Goal: Find contact information: Find contact information

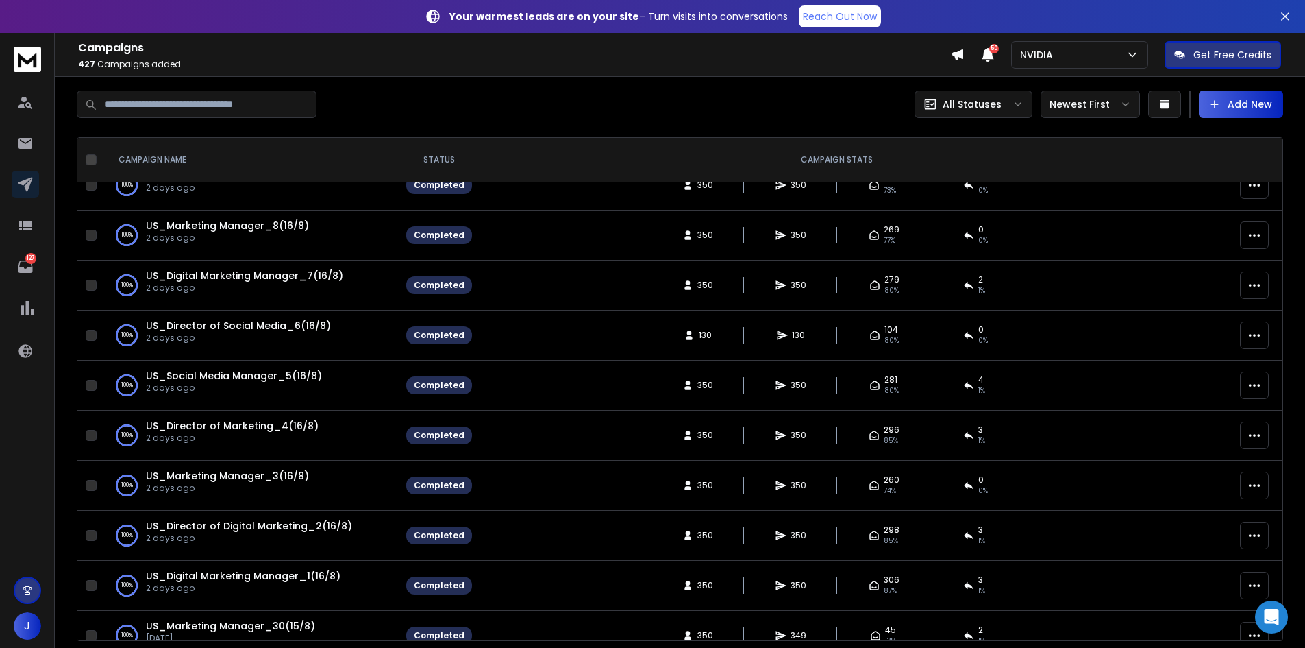
scroll to position [2761, 0]
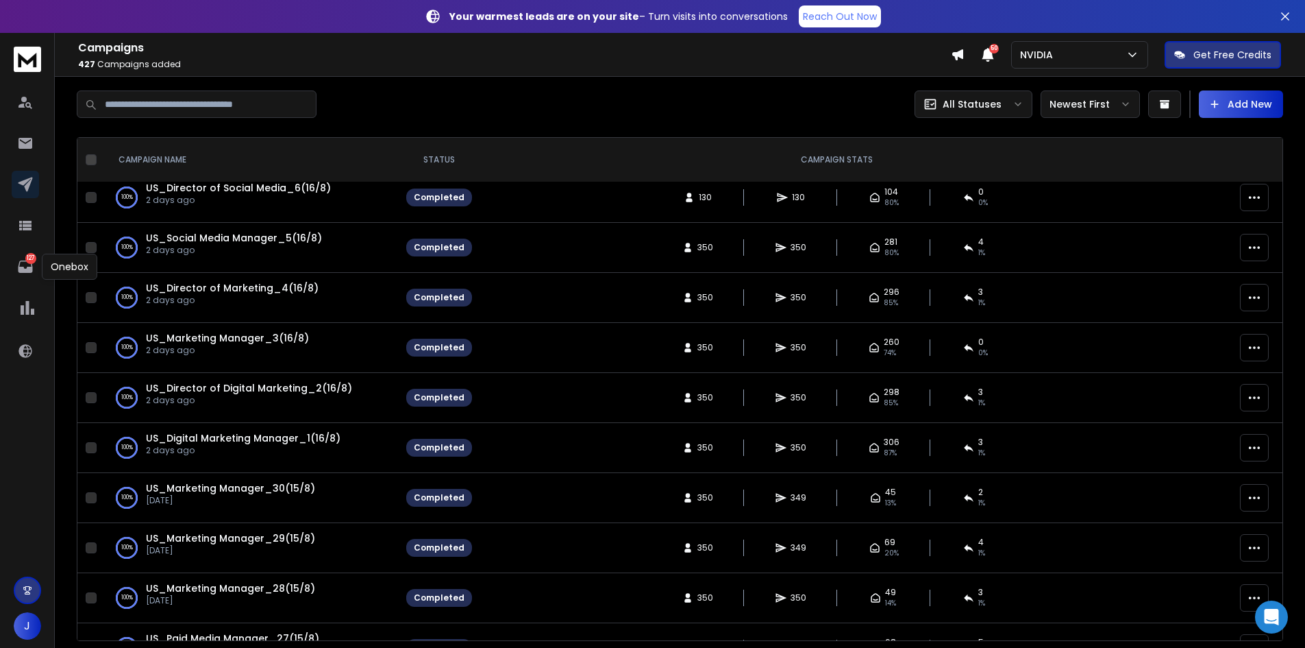
click at [40, 264] on div "127" at bounding box center [28, 269] width 32 height 33
click at [33, 264] on p "127" at bounding box center [30, 258] width 11 height 11
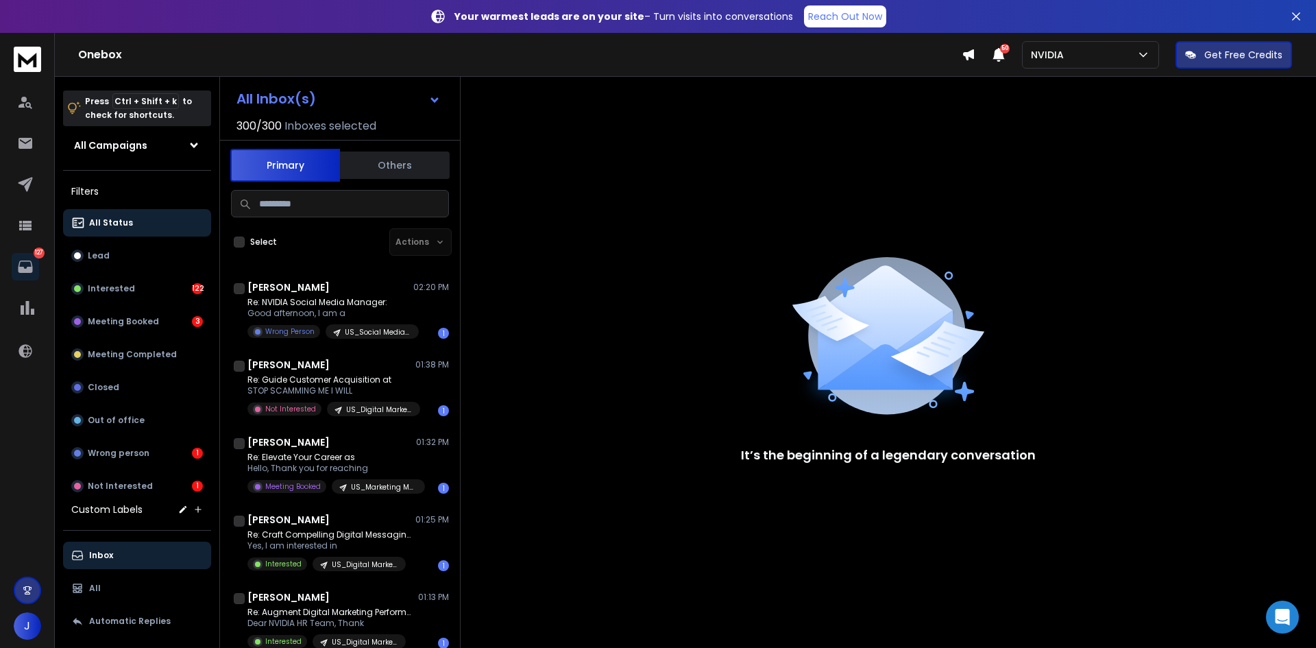
click at [400, 201] on input at bounding box center [340, 203] width 218 height 27
paste input "**********"
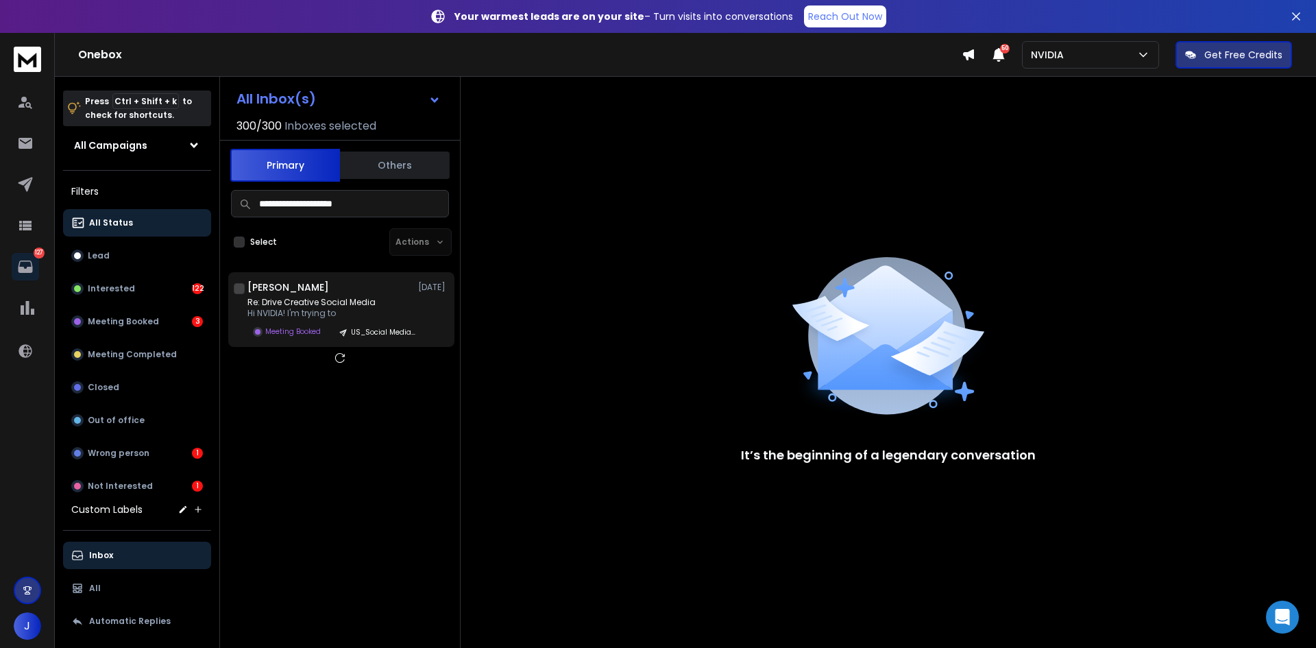
type input "**********"
click at [339, 315] on p "Hi NVIDIA! I'm trying to" at bounding box center [329, 313] width 164 height 11
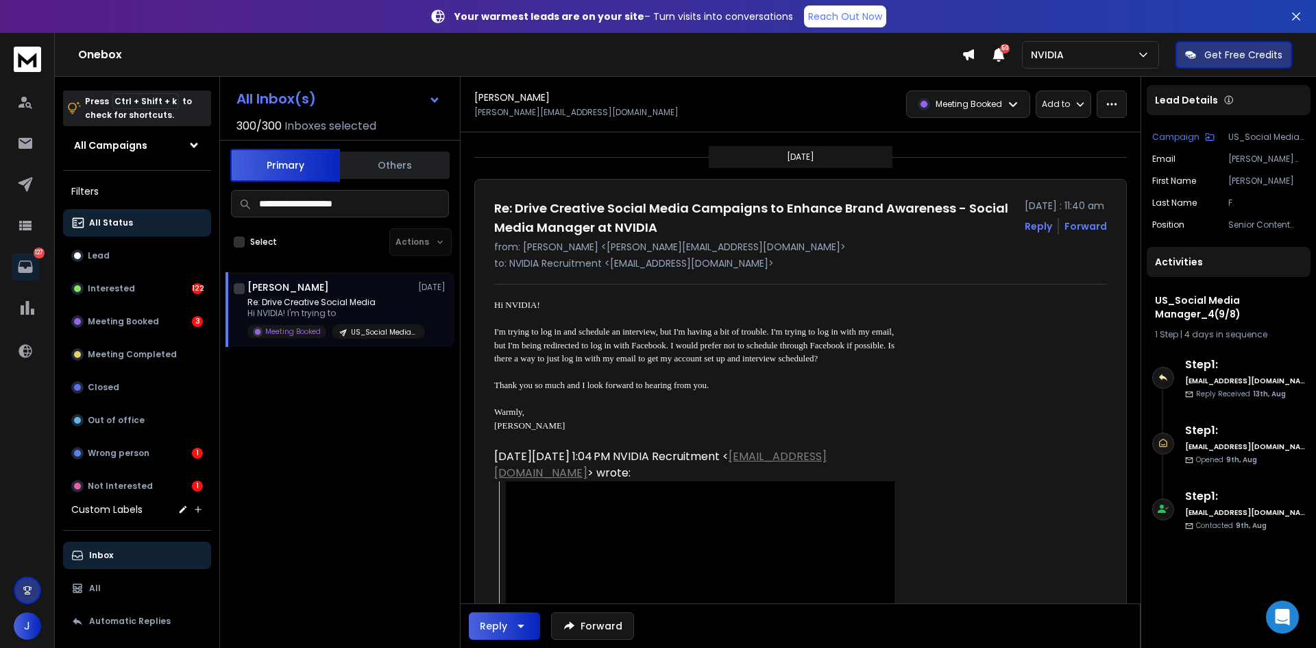
drag, startPoint x: 834, startPoint y: 262, endPoint x: 608, endPoint y: 266, distance: 225.5
click at [608, 266] on p "to: NVIDIA Recruitment <[EMAIL_ADDRESS][DOMAIN_NAME]>" at bounding box center [800, 263] width 613 height 14
copy p "[EMAIL_ADDRESS][DOMAIN_NAME]"
click at [593, 324] on div at bounding box center [694, 319] width 400 height 14
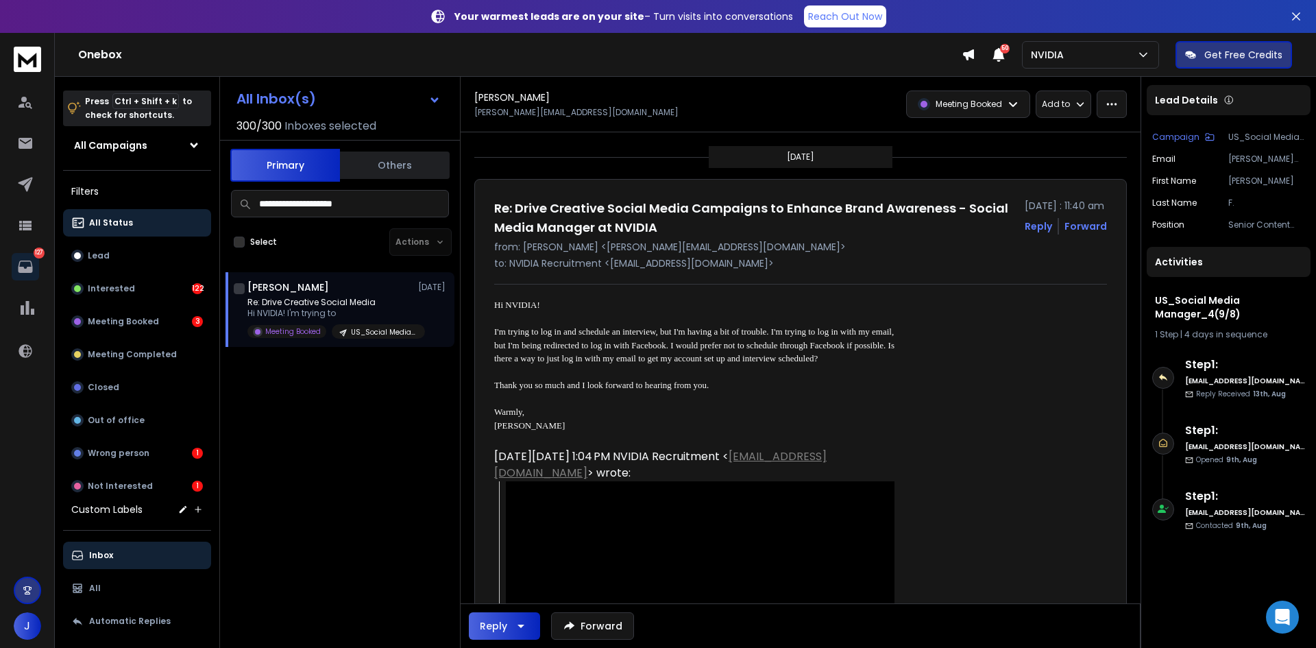
drag, startPoint x: 834, startPoint y: 257, endPoint x: 608, endPoint y: 266, distance: 225.6
click at [608, 266] on p "to: NVIDIA Recruitment <[EMAIL_ADDRESS][DOMAIN_NAME]>" at bounding box center [800, 263] width 613 height 14
copy p "[EMAIL_ADDRESS][DOMAIN_NAME]"
click at [265, 191] on input "**********" at bounding box center [340, 203] width 218 height 27
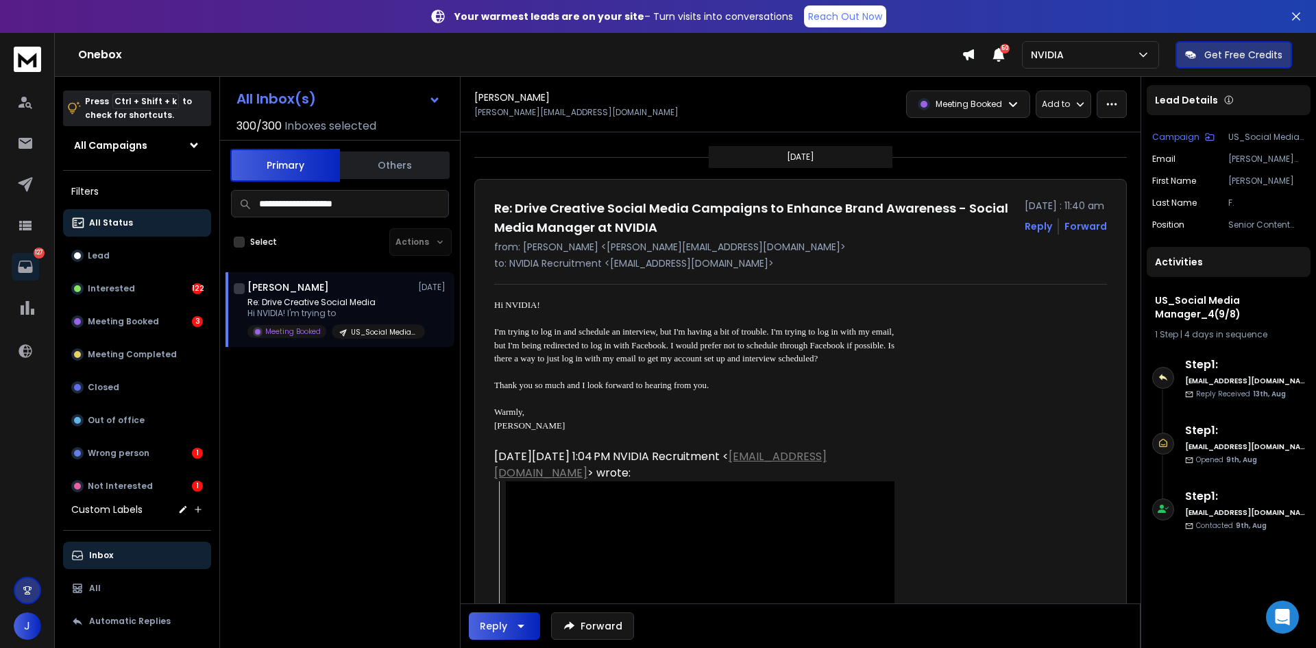
click at [265, 191] on input "**********" at bounding box center [340, 203] width 218 height 27
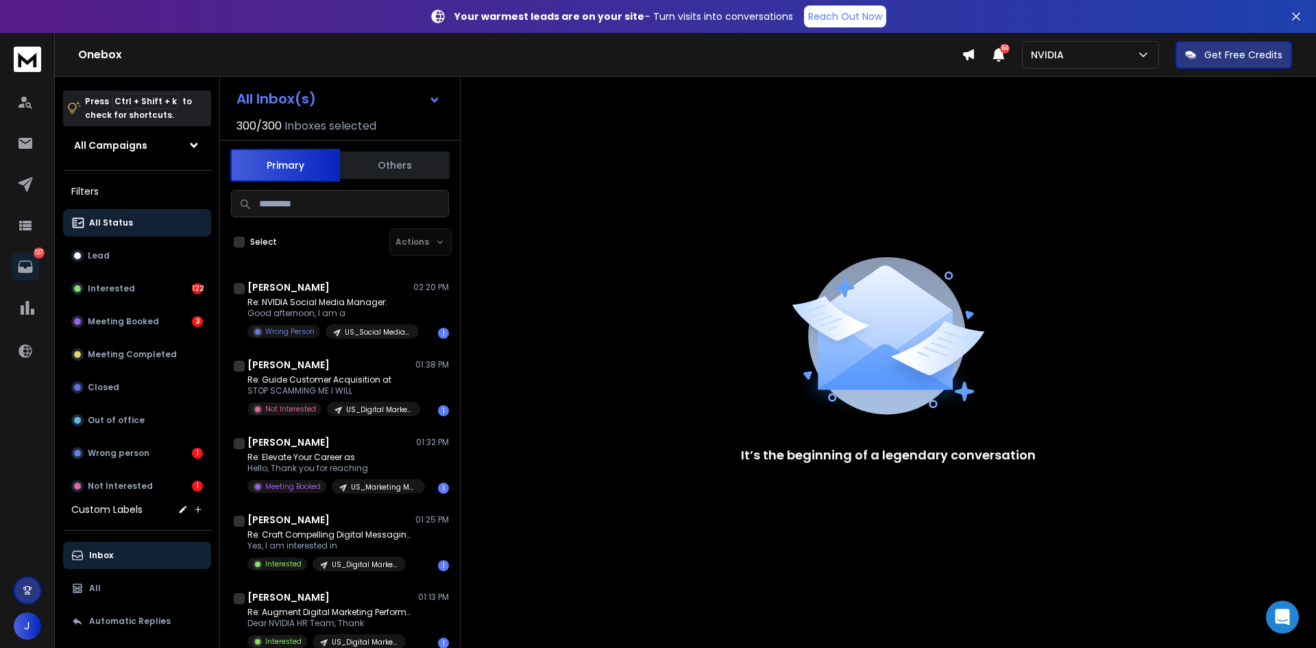
click at [296, 349] on div "[PERSON_NAME] 02:20 PM Re: NVIDIA Social Media Manager: Good afternoon, I am a …" at bounding box center [340, 508] width 240 height 479
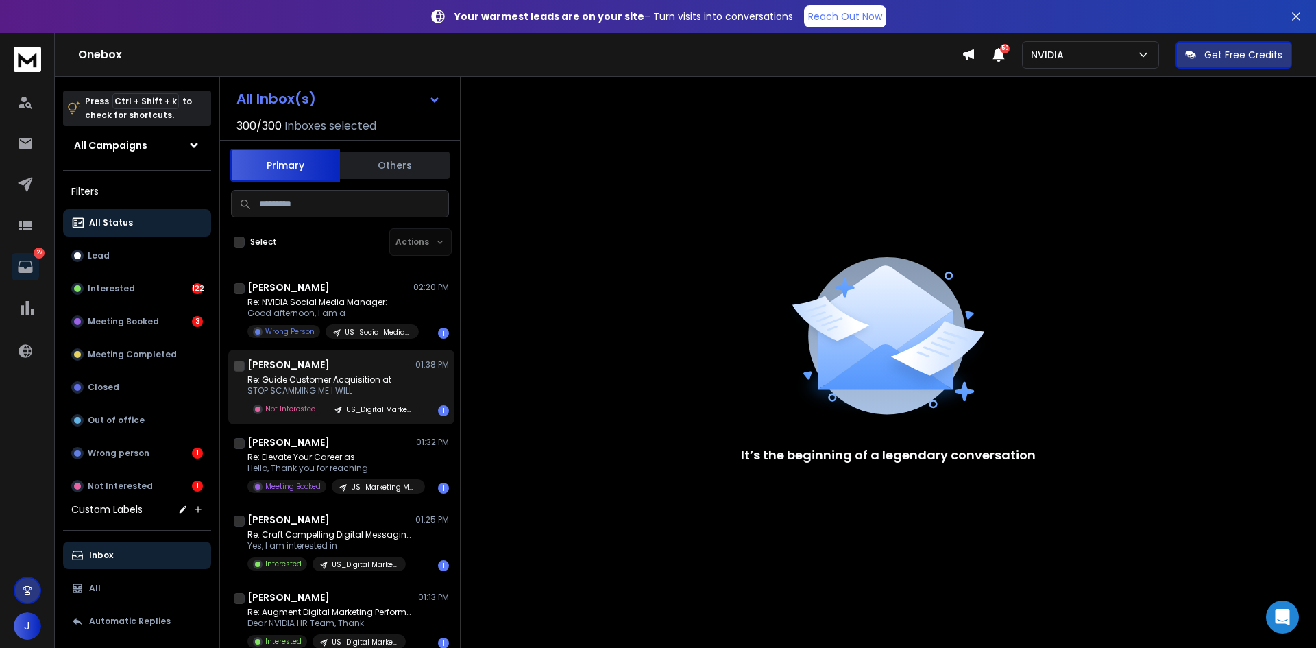
click at [305, 369] on h1 "[PERSON_NAME]" at bounding box center [288, 365] width 82 height 14
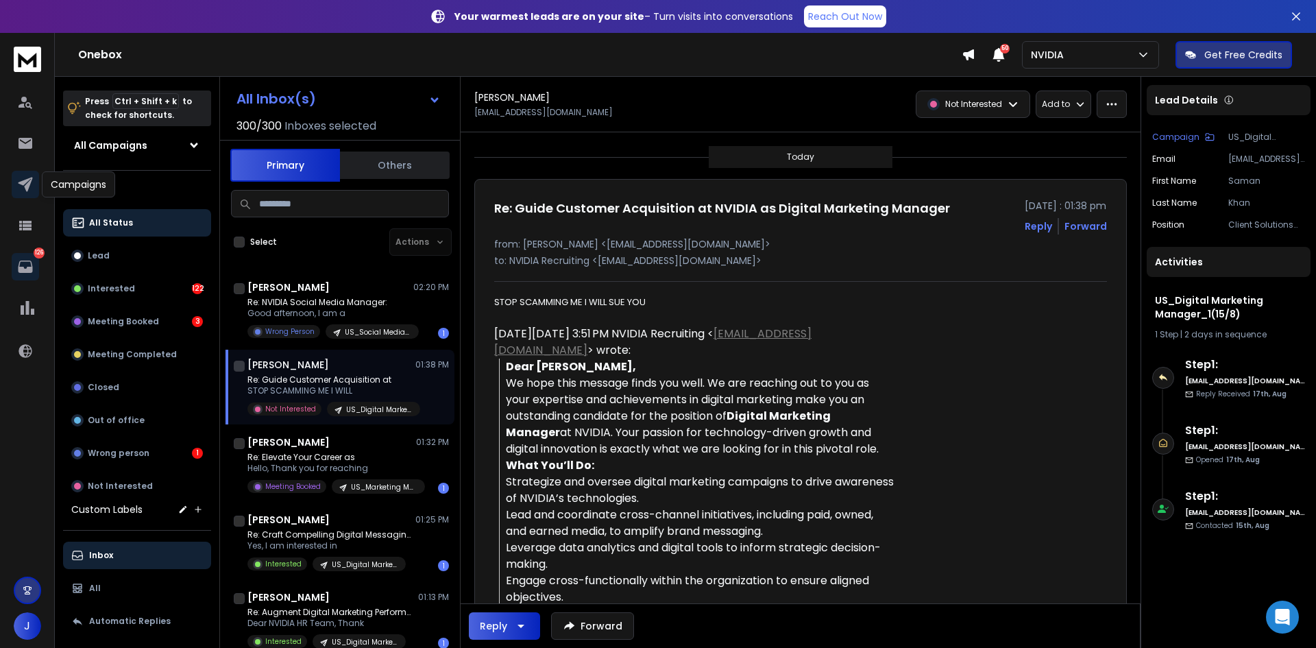
click at [27, 193] on link at bounding box center [25, 184] width 27 height 27
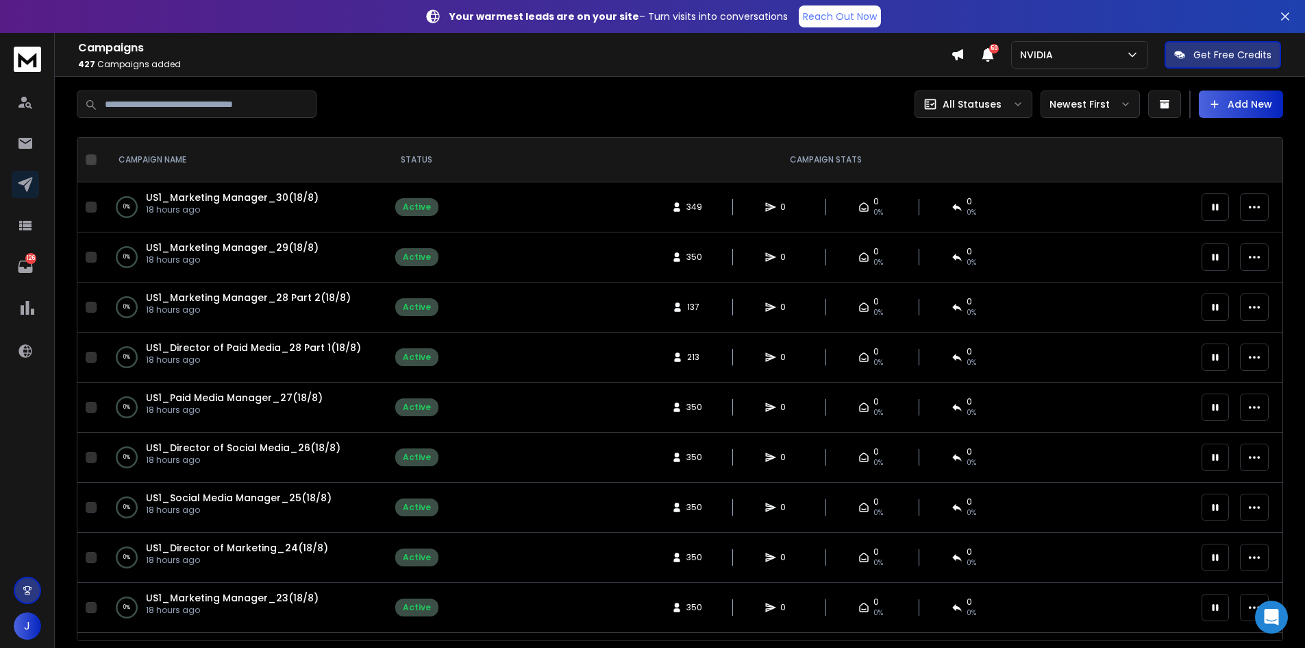
click at [506, 109] on div at bounding box center [379, 103] width 604 height 27
click at [645, 47] on button "NVIDIA" at bounding box center [1079, 54] width 137 height 27
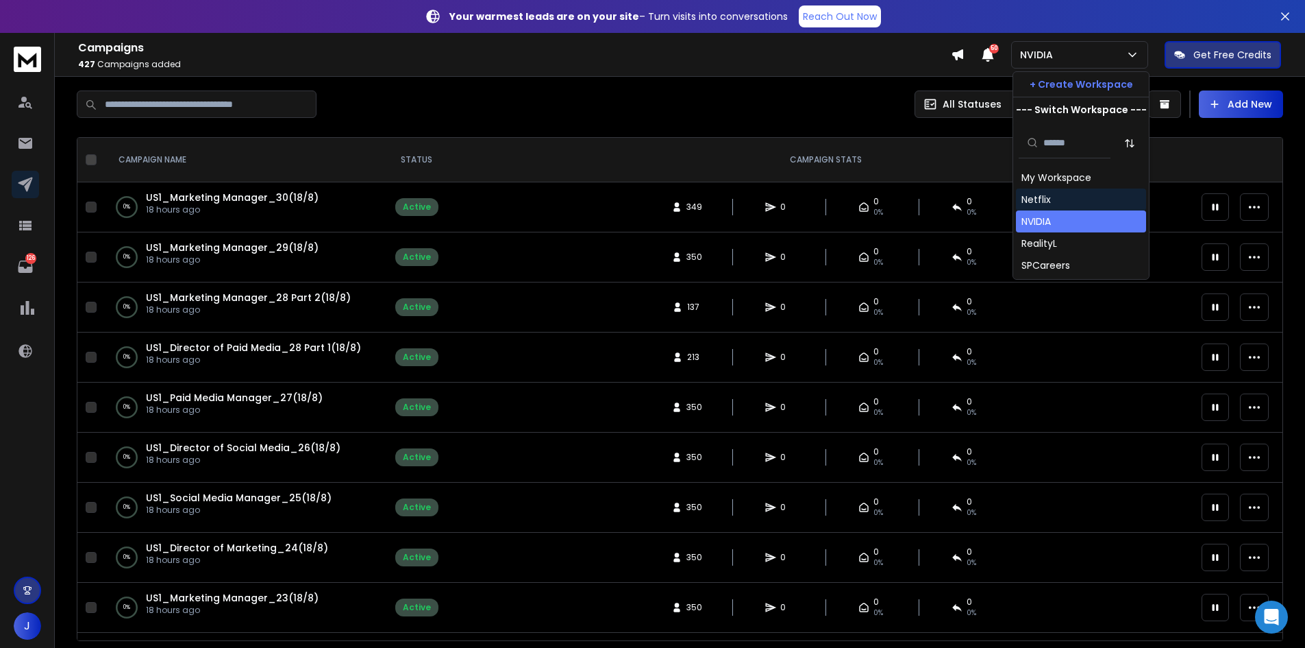
drag, startPoint x: 669, startPoint y: 91, endPoint x: 702, endPoint y: 246, distance: 158.3
click at [645, 91] on div at bounding box center [379, 103] width 604 height 27
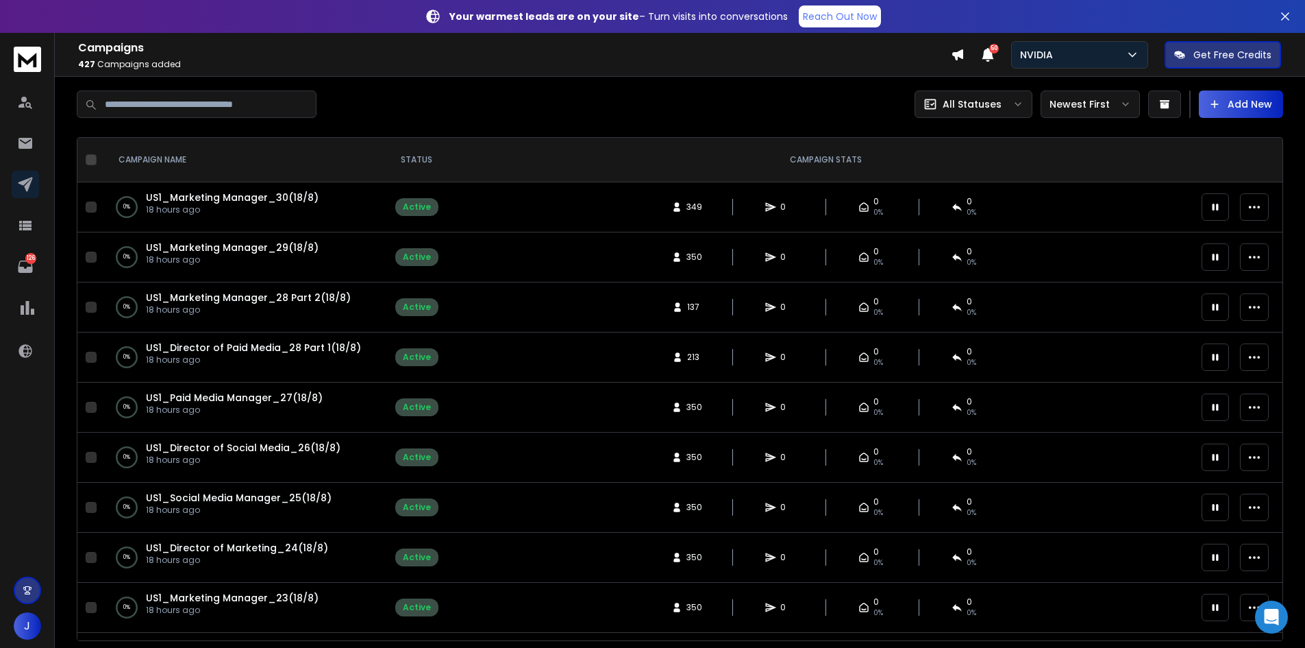
click at [645, 53] on div "NVIDIA" at bounding box center [1079, 55] width 119 height 14
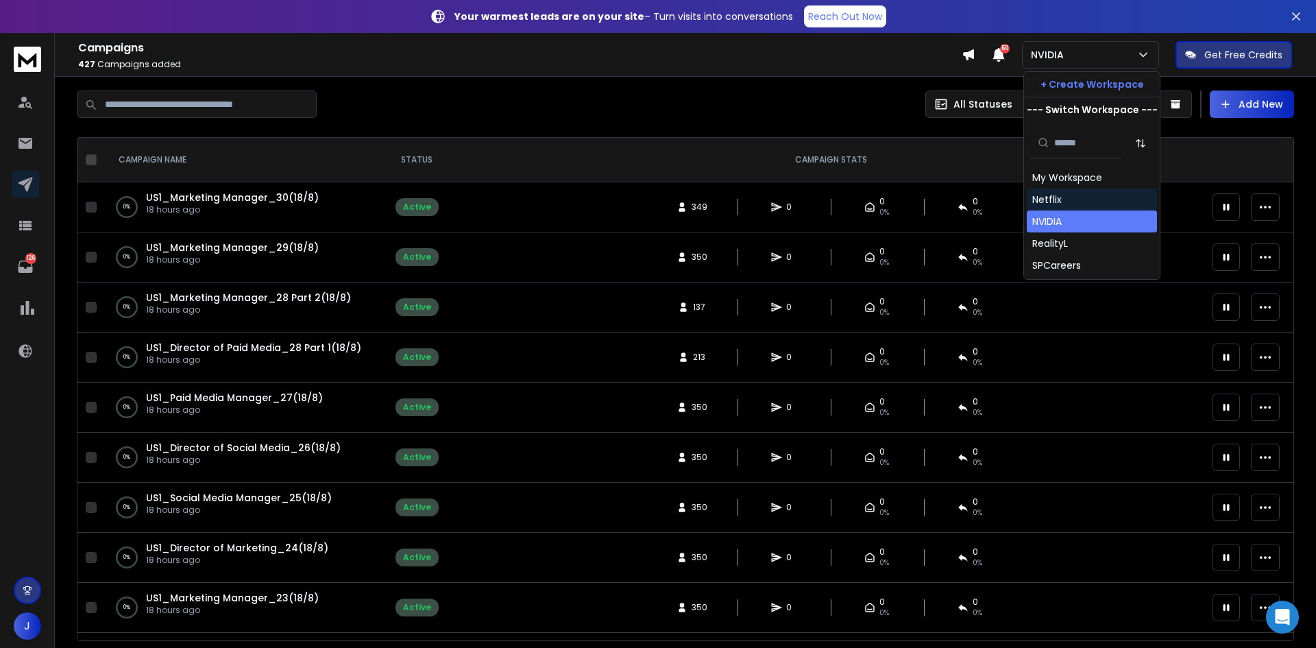
click at [645, 195] on div "Netflix" at bounding box center [1046, 200] width 29 height 14
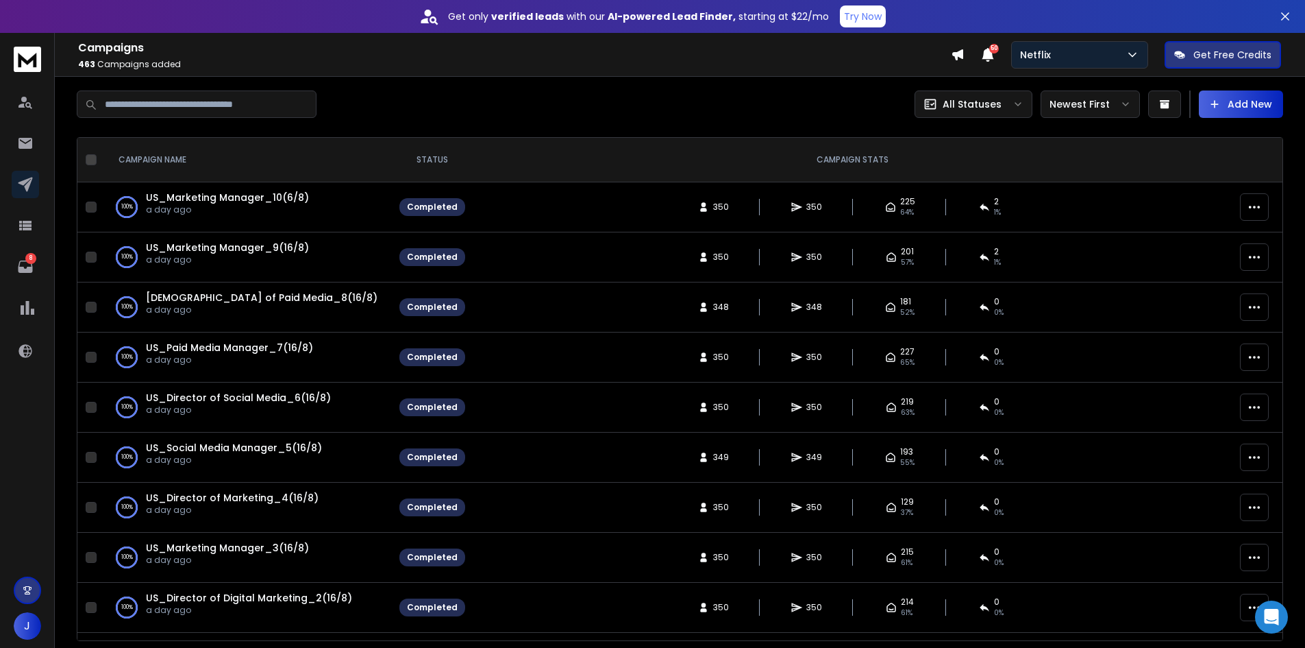
click at [1050, 64] on button "Netflix" at bounding box center [1079, 54] width 137 height 27
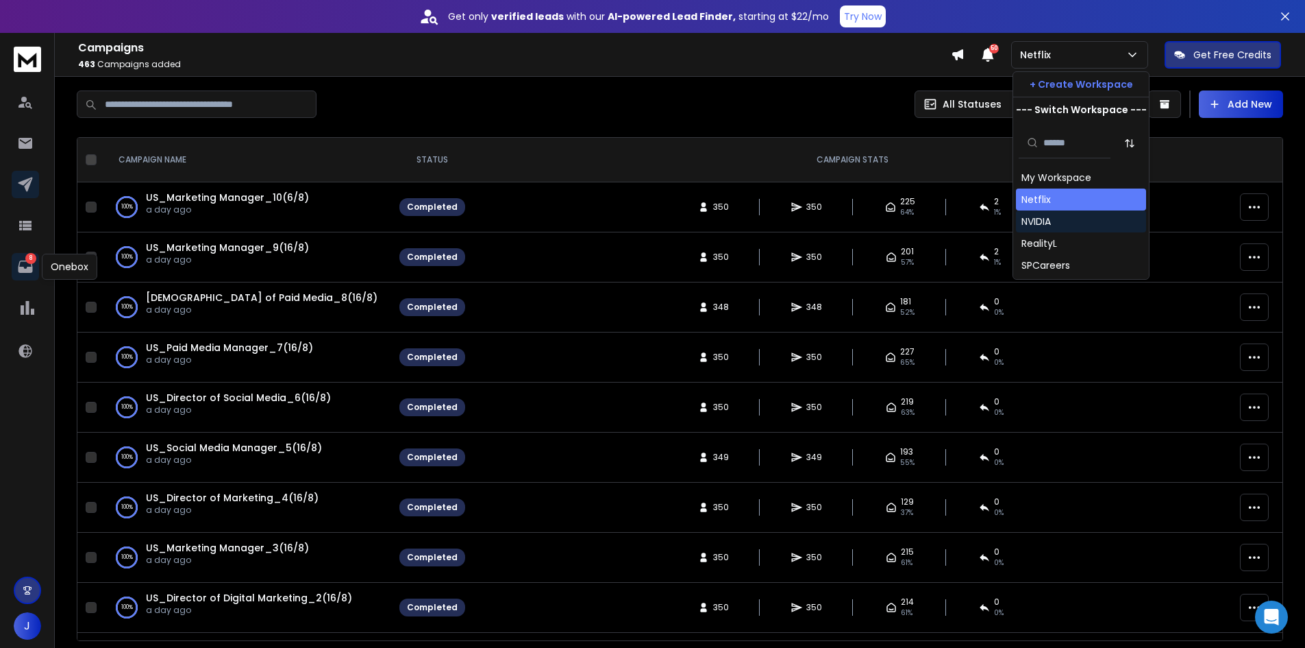
click at [16, 258] on link "8" at bounding box center [25, 266] width 27 height 27
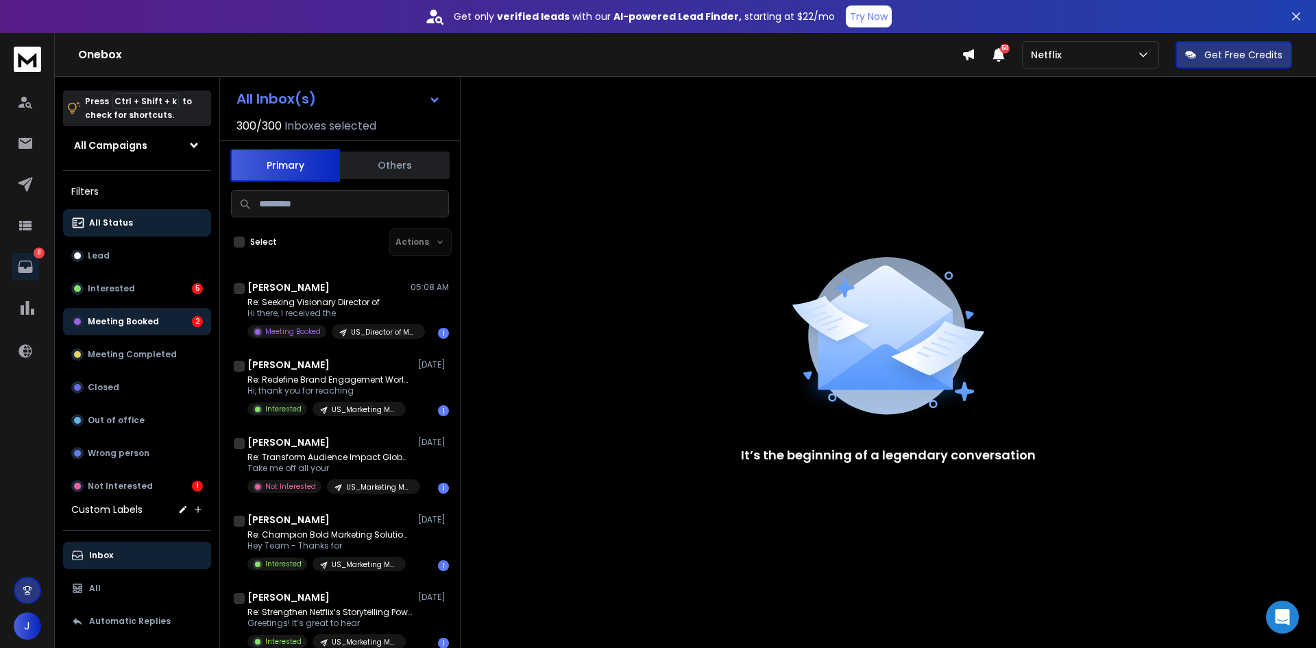
click at [150, 322] on p "Meeting Booked" at bounding box center [123, 321] width 71 height 11
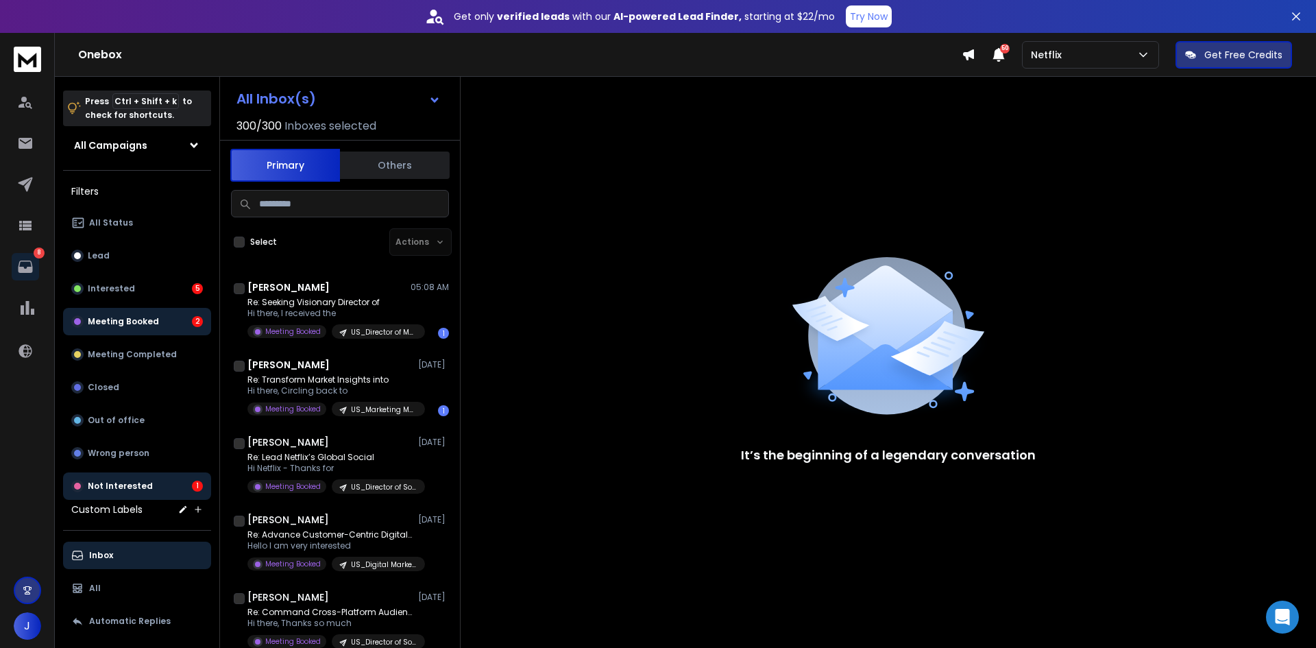
click at [139, 480] on p "Not Interested" at bounding box center [120, 485] width 65 height 11
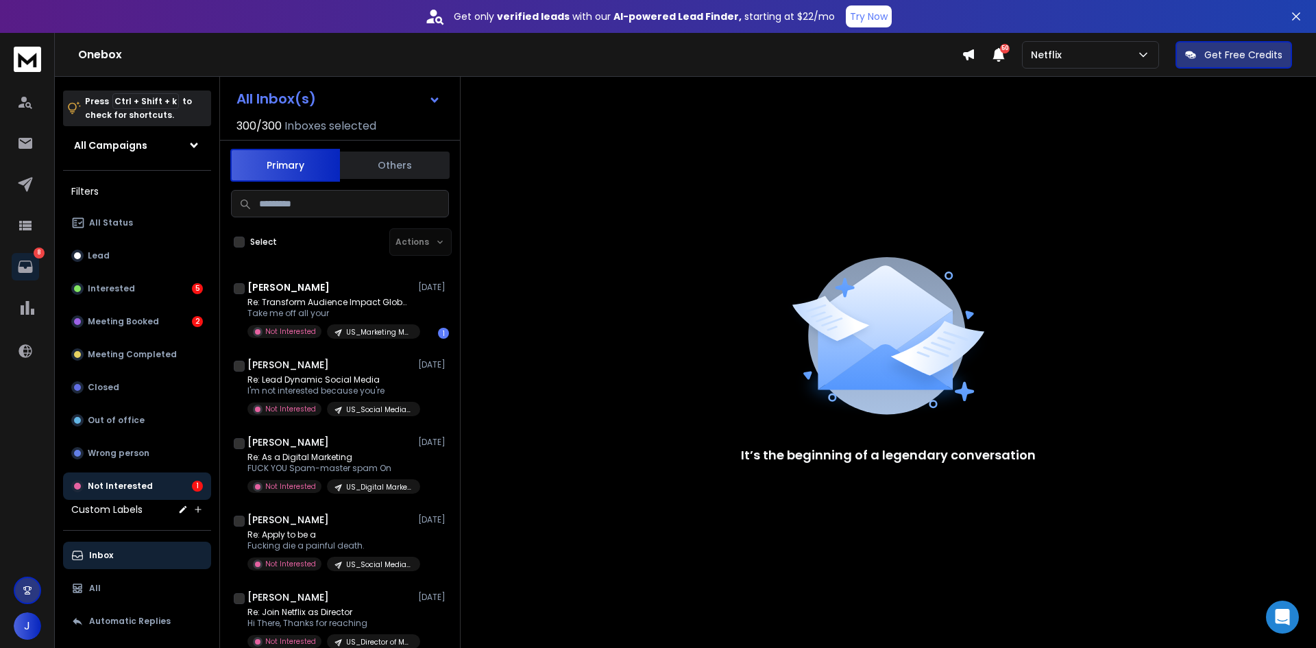
click at [349, 318] on p "Take me off all your" at bounding box center [329, 313] width 164 height 11
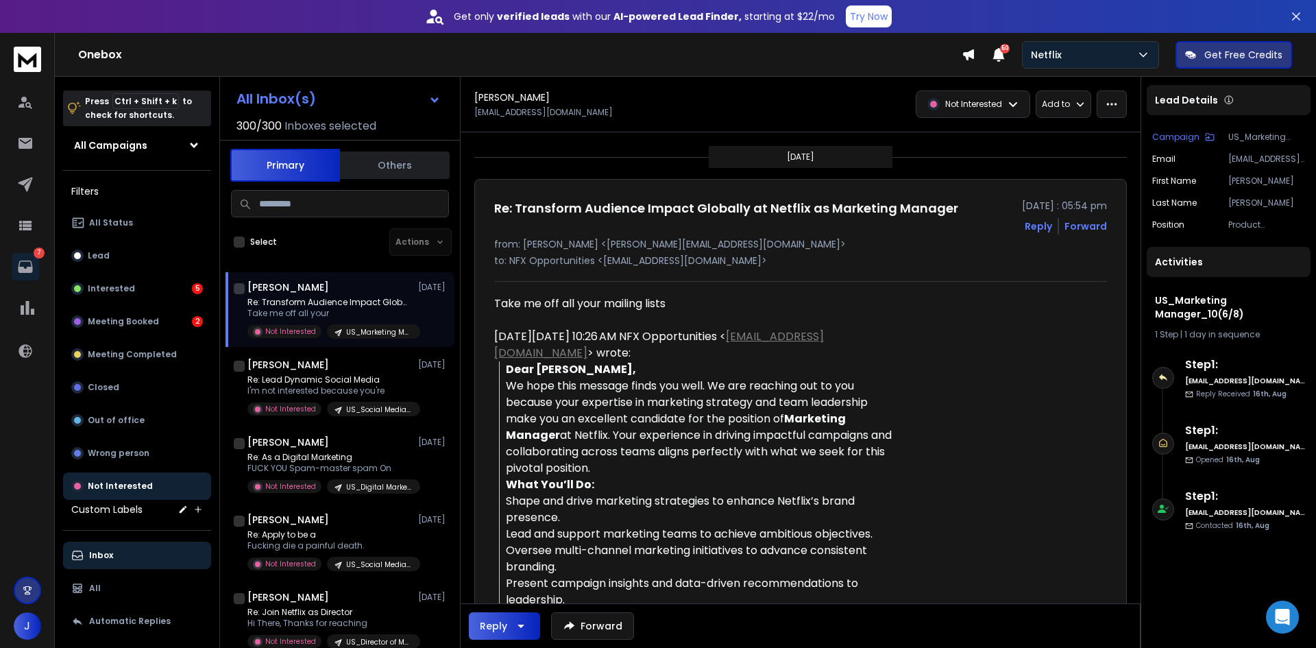
click at [1065, 55] on p "Netflix" at bounding box center [1049, 55] width 36 height 14
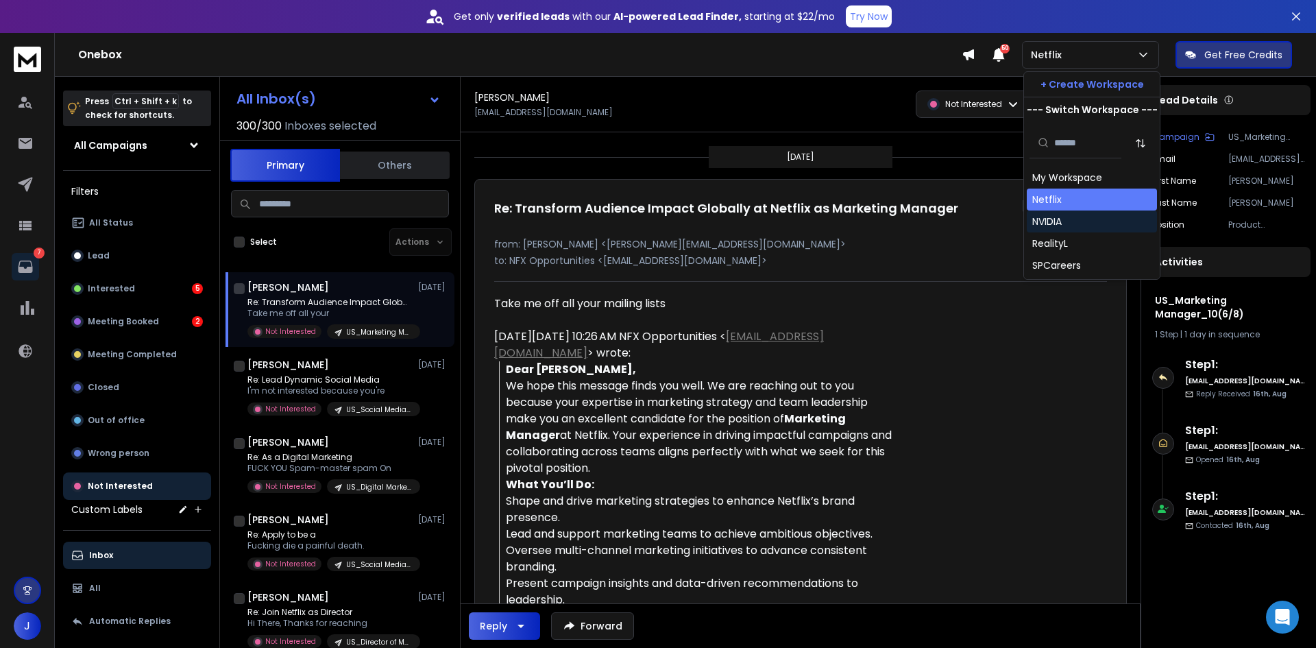
click at [1055, 223] on div "NVIDIA" at bounding box center [1046, 221] width 29 height 14
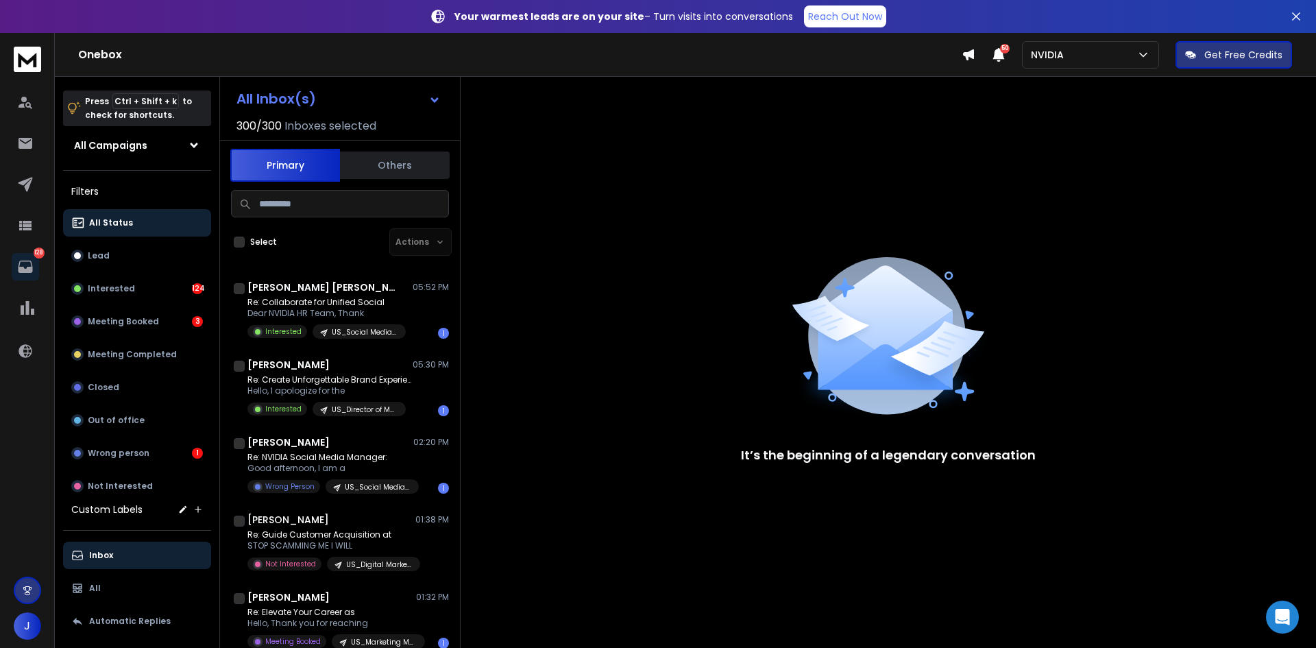
click at [535, 202] on div "It’s the beginning of a legendary conversation" at bounding box center [887, 352] width 855 height 550
click at [293, 201] on input at bounding box center [340, 203] width 218 height 27
paste input "**********"
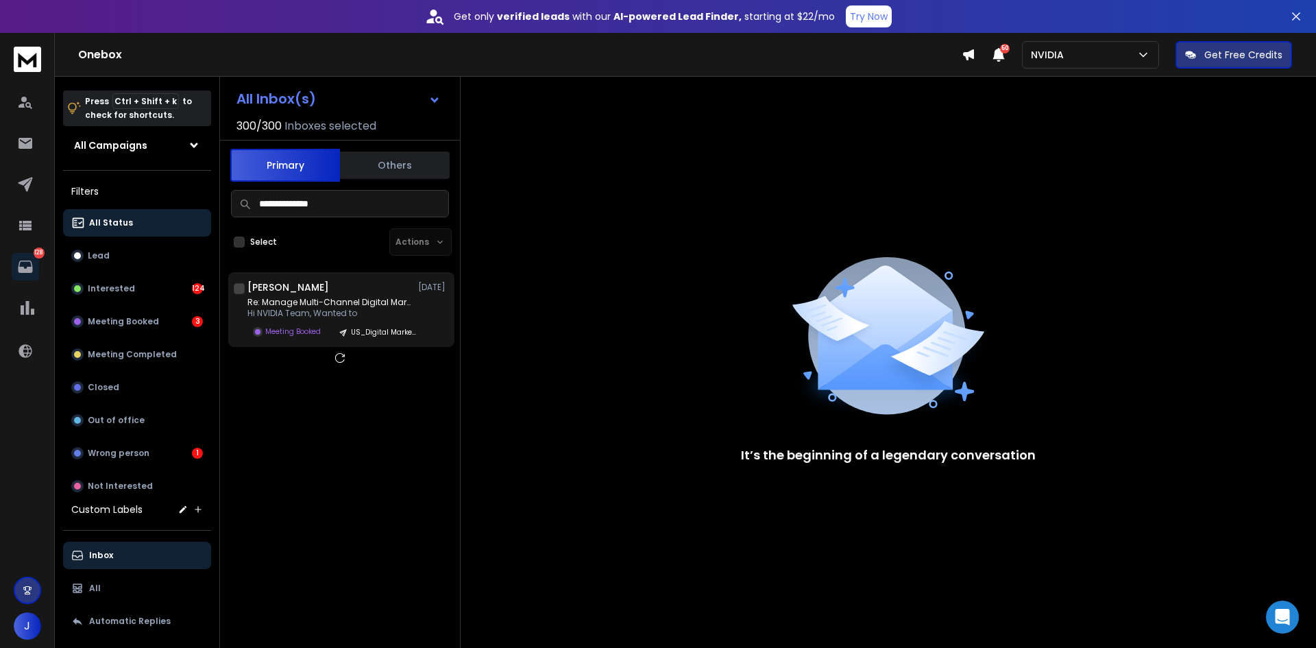
type input "**********"
click at [338, 284] on div "Jenny DeRango 13 Aug" at bounding box center [347, 287] width 201 height 14
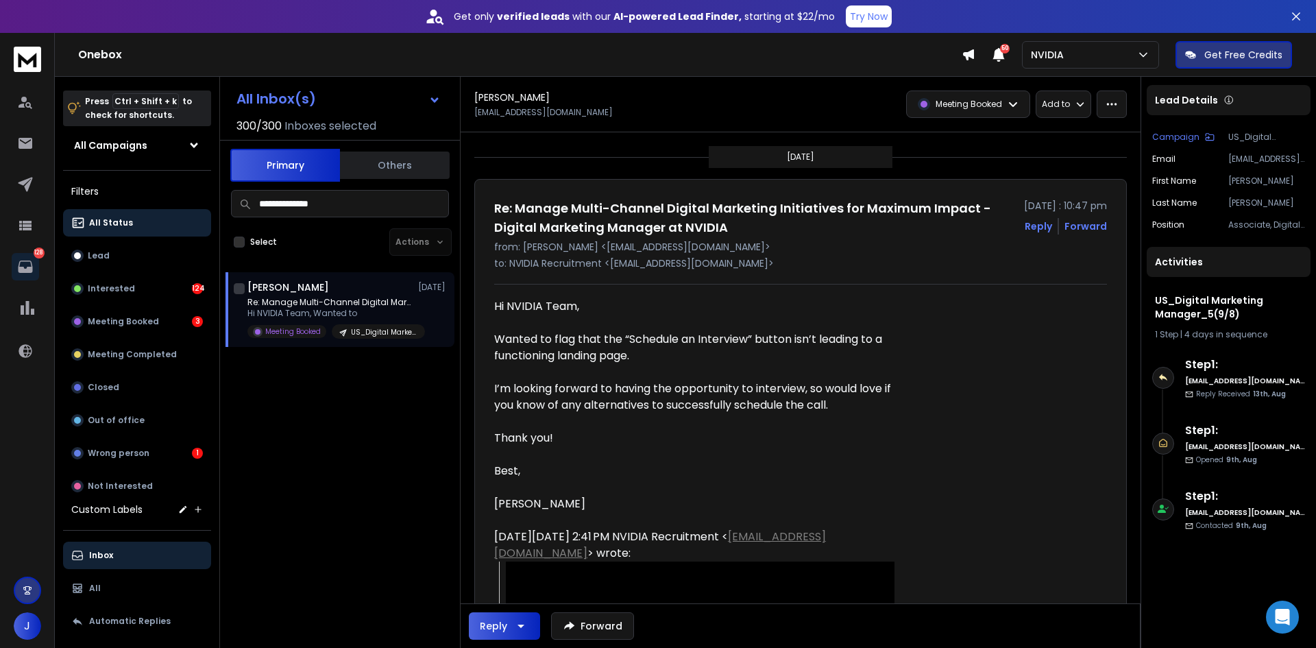
drag, startPoint x: 800, startPoint y: 260, endPoint x: 608, endPoint y: 266, distance: 192.0
click at [608, 266] on p "to: NVIDIA Recruitment <recruit@leadershipdevelopernvidia.com>" at bounding box center [800, 263] width 613 height 14
copy p "recruit@leadershipdevelopernvidia.com"
